Goal: Find specific page/section: Find specific page/section

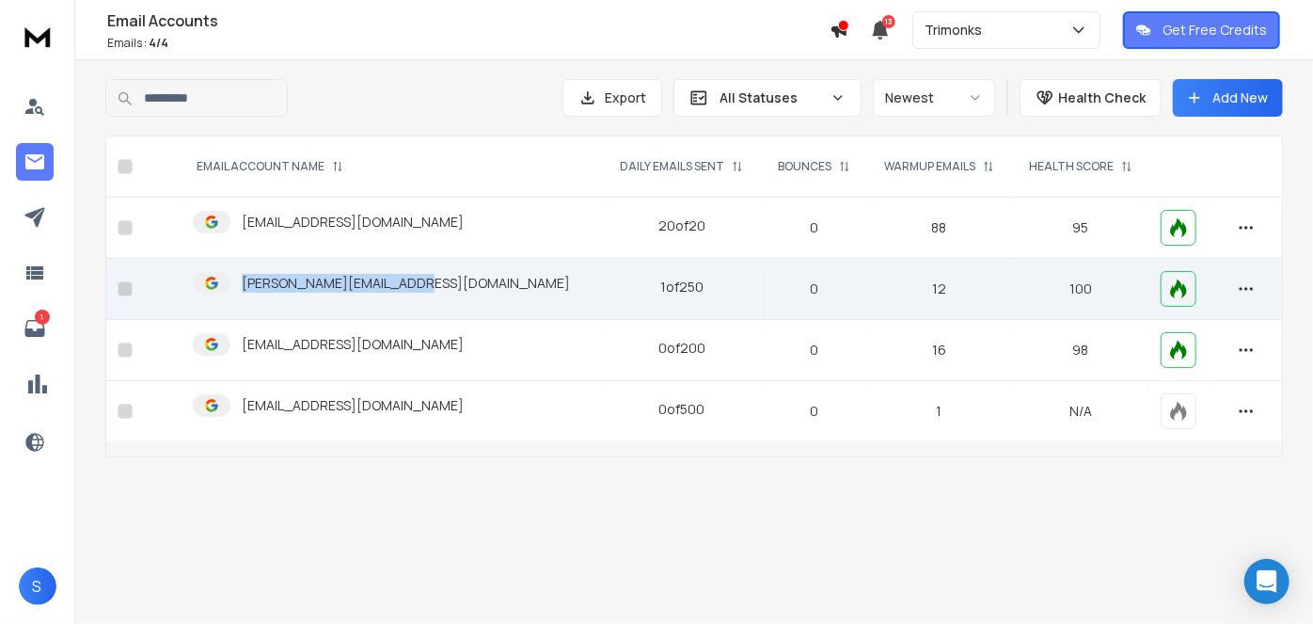
drag, startPoint x: 236, startPoint y: 278, endPoint x: 420, endPoint y: 295, distance: 185.1
click at [420, 295] on td "sean@trimonksdigital.com" at bounding box center [392, 289] width 421 height 61
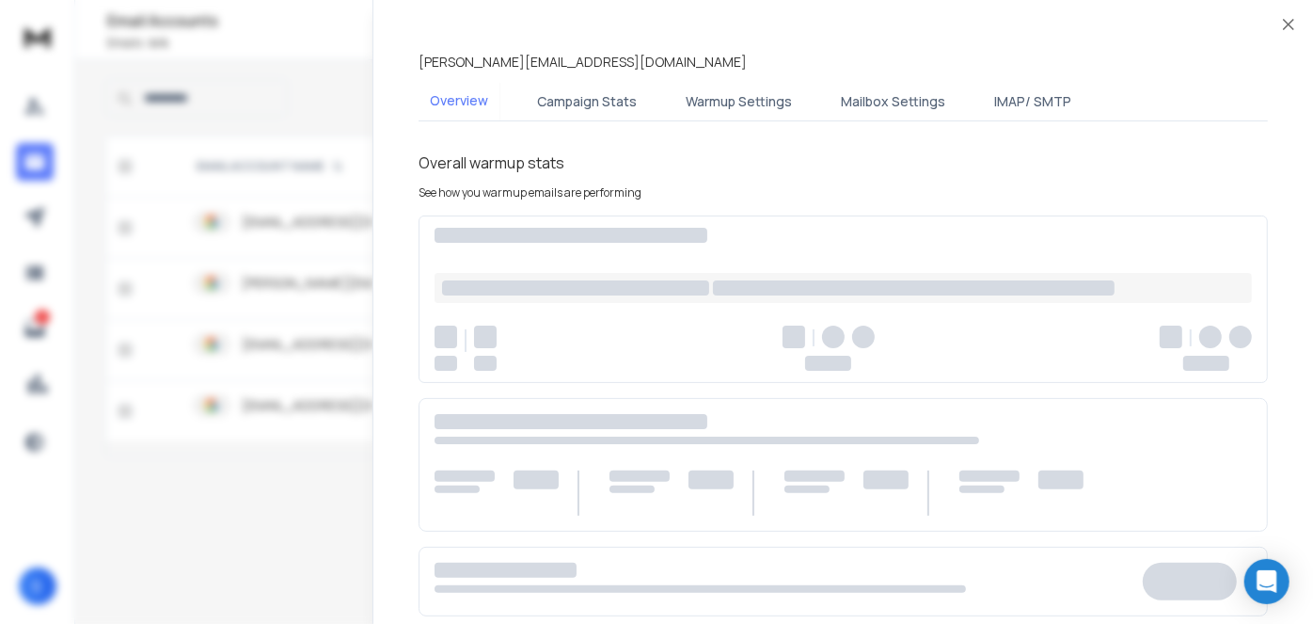
click at [276, 505] on div at bounding box center [656, 312] width 1313 height 624
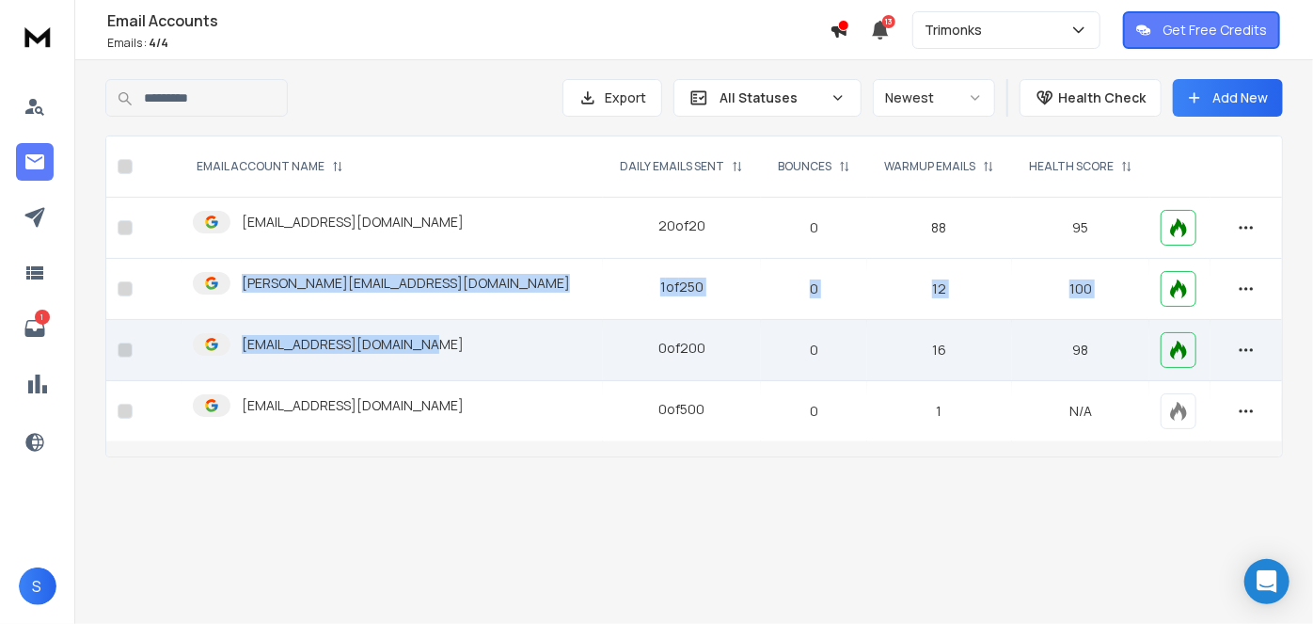
drag, startPoint x: 238, startPoint y: 284, endPoint x: 483, endPoint y: 376, distance: 261.4
click at [473, 364] on tbody "shyam@zavara.io 20 of 20 0 88 95 sean@trimonksdigital.com 1 of 250 0 12 100 shy…" at bounding box center [694, 320] width 1176 height 245
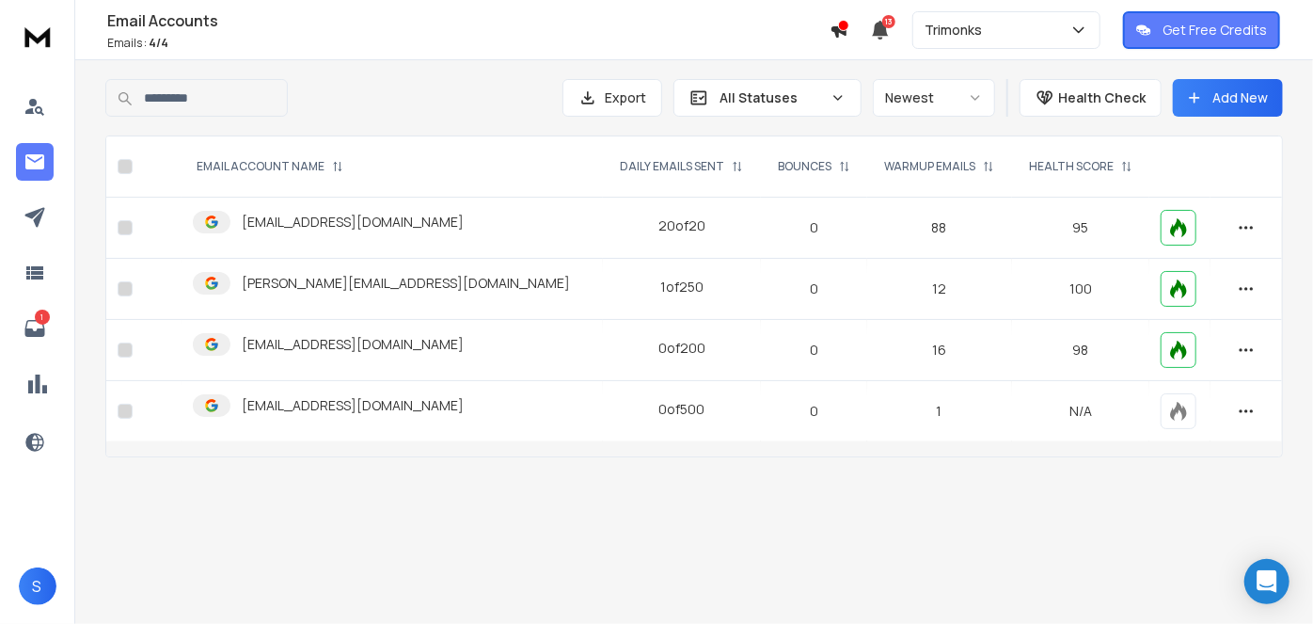
click at [409, 531] on div "Get only verified leads with our AI-powered Lead Finder, starting at $22/mo Try…" at bounding box center [656, 312] width 1313 height 624
